Goal: Check status

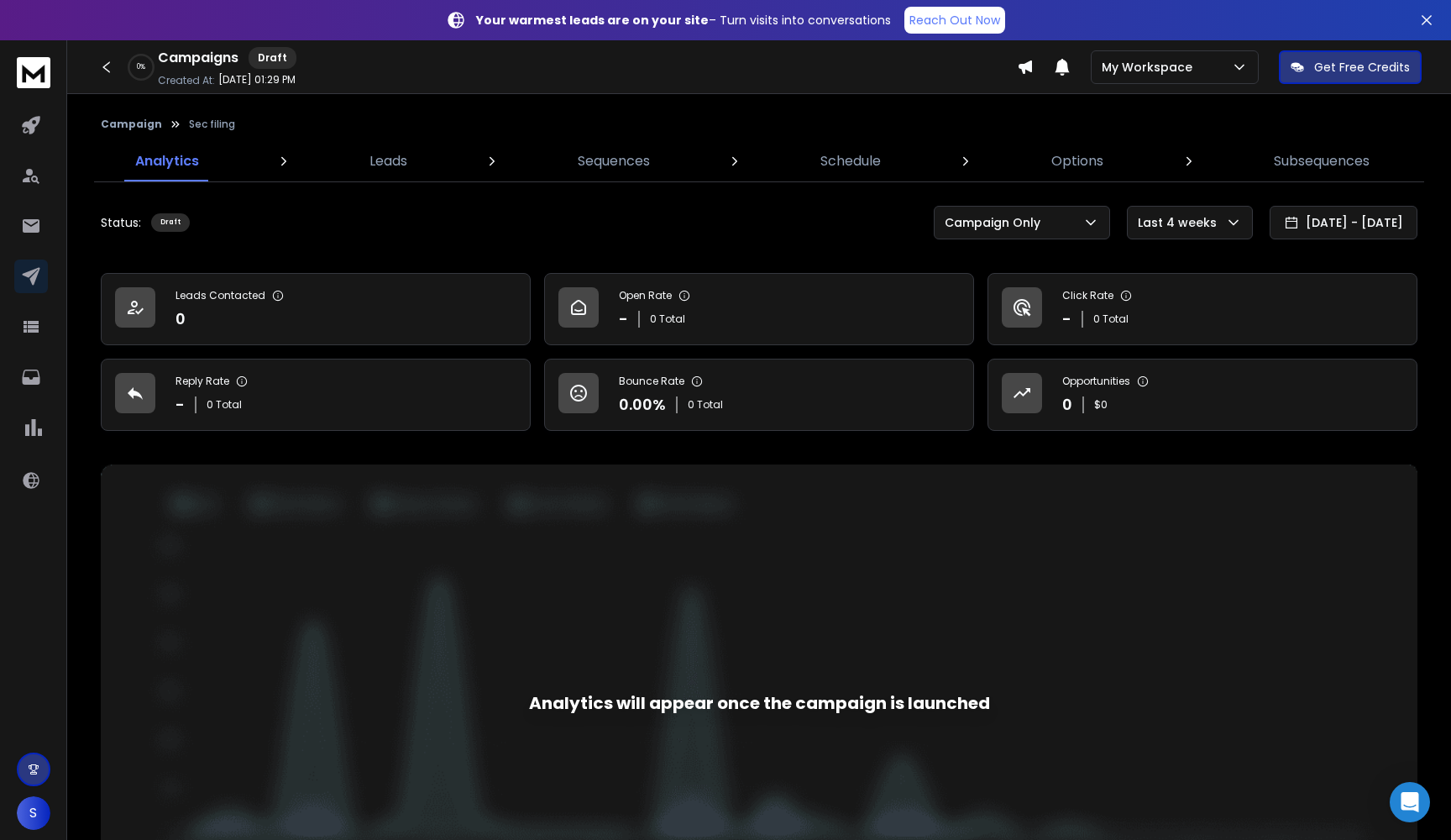
scroll to position [374, 0]
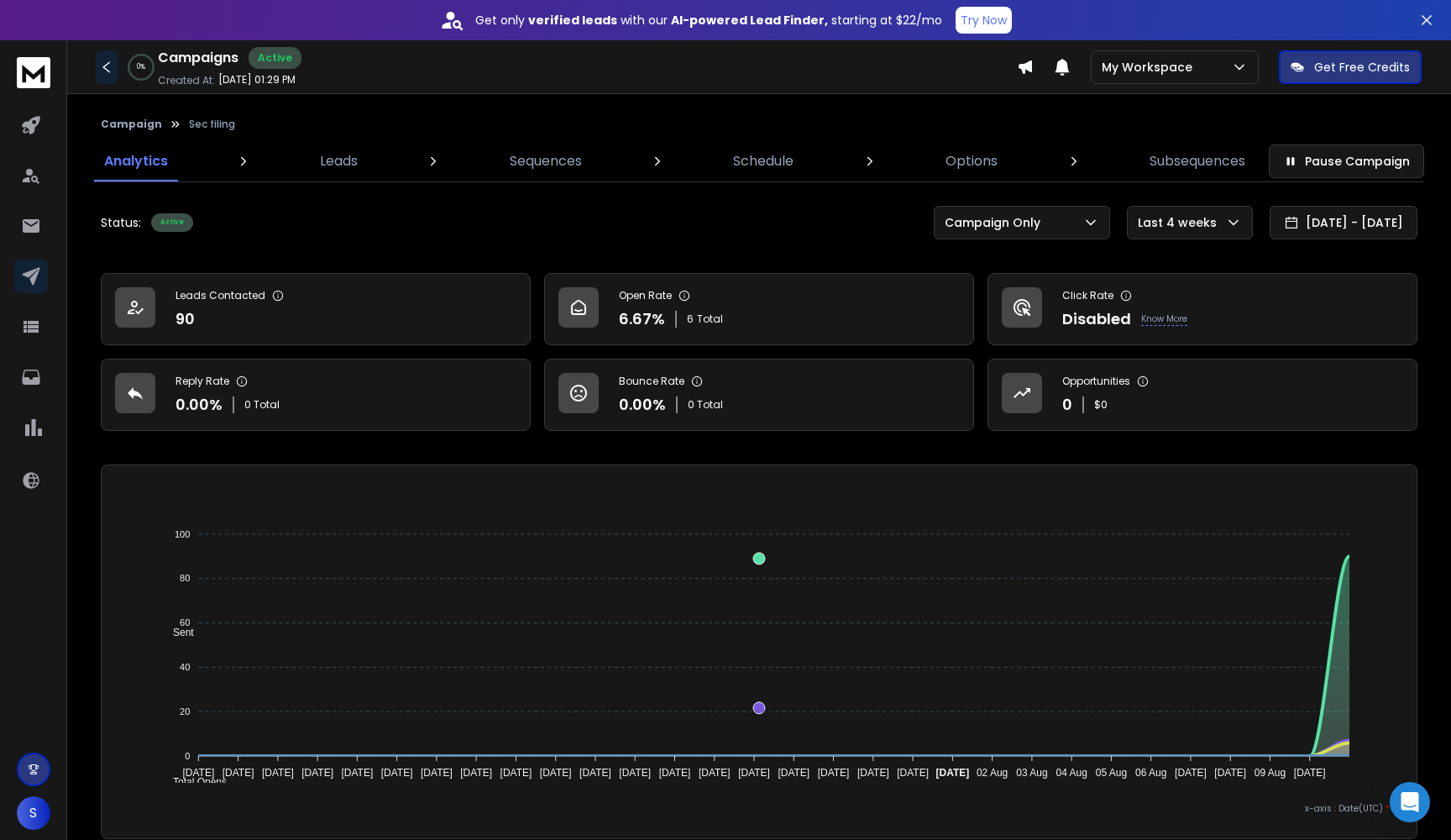
click at [108, 64] on icon at bounding box center [106, 67] width 15 height 15
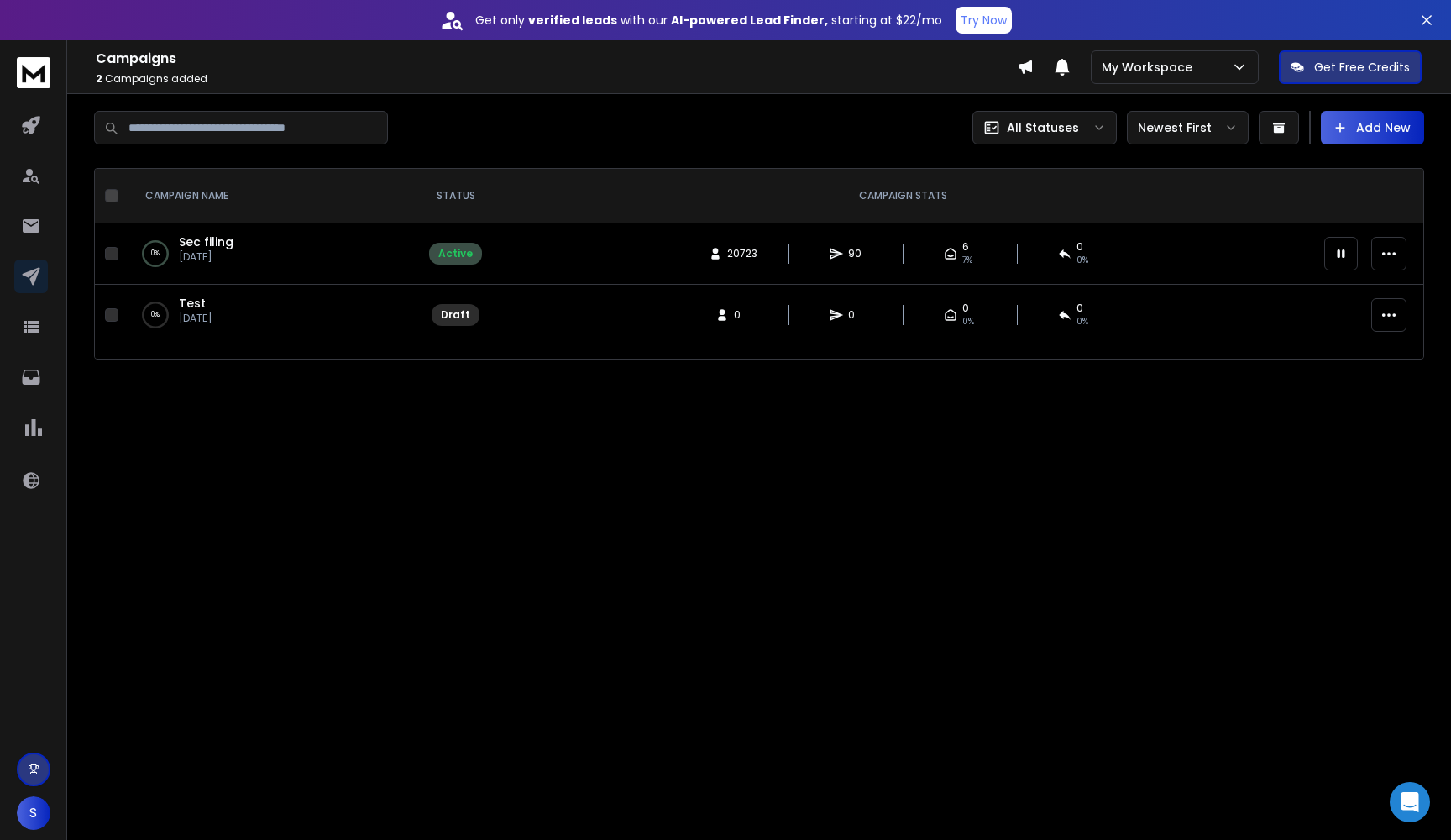
click at [1397, 251] on icon "button" at bounding box center [1389, 254] width 17 height 17
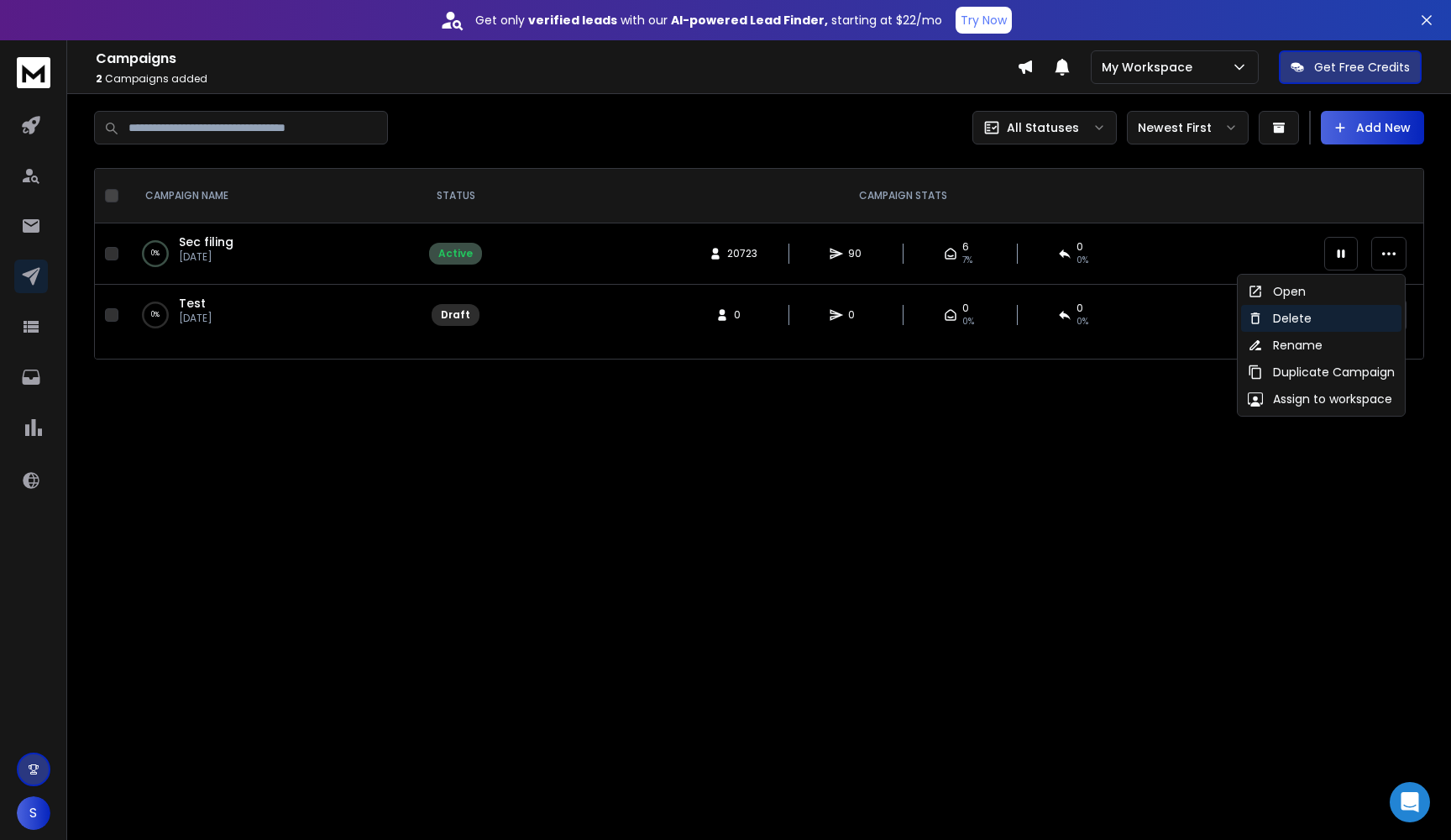
click at [1029, 359] on div "Campaigns 2 Campaigns Added All Statuses Newest First Add New CAMPAIGN NAME STA…" at bounding box center [759, 235] width 1330 height 249
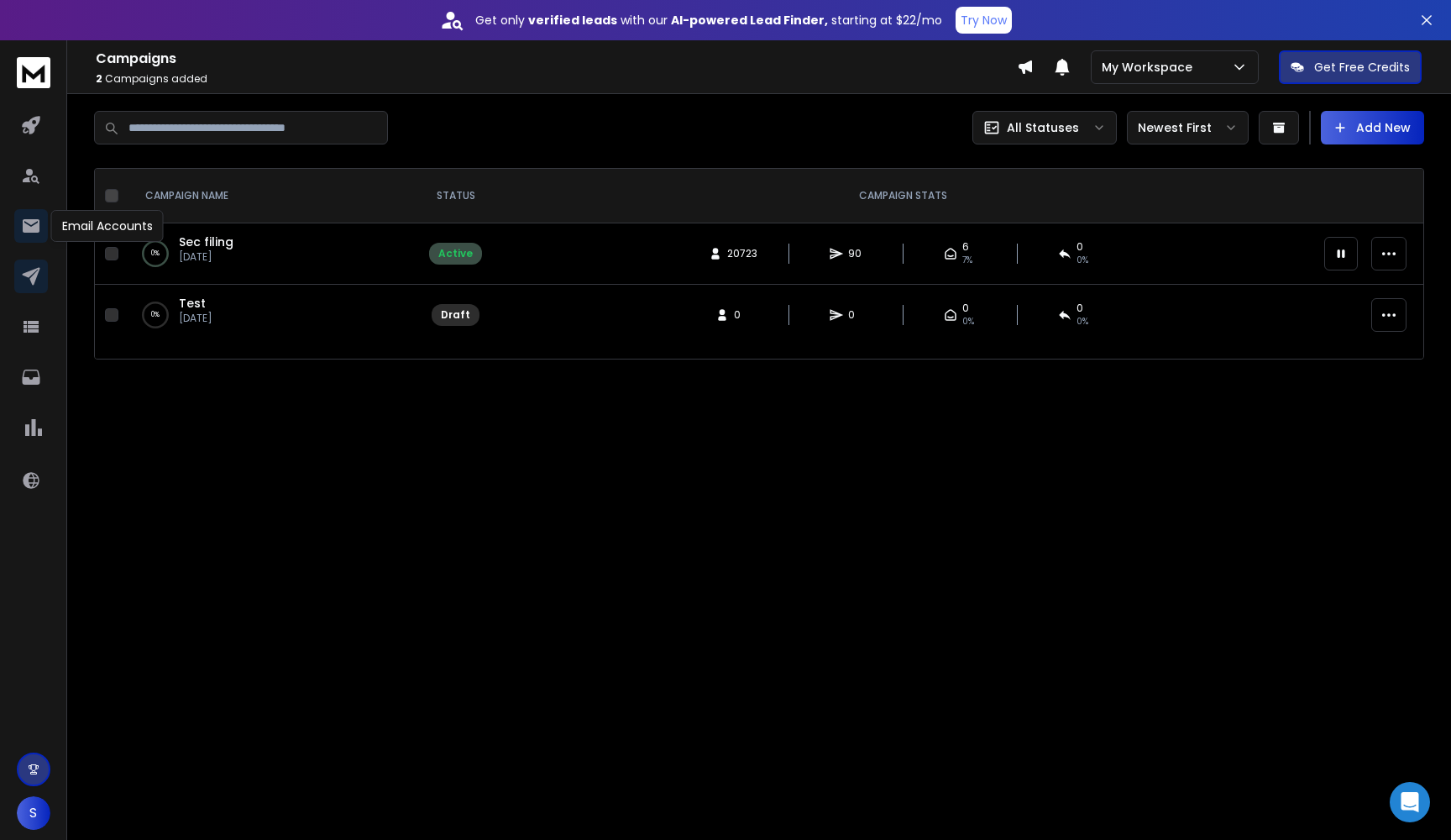
click at [29, 228] on icon at bounding box center [31, 226] width 17 height 14
